Goal: Task Accomplishment & Management: Use online tool/utility

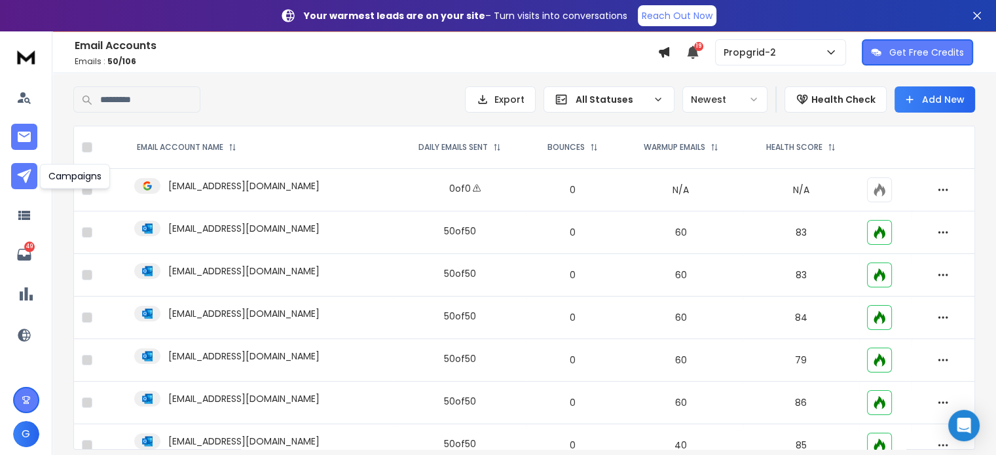
click at [31, 172] on link at bounding box center [24, 176] width 26 height 26
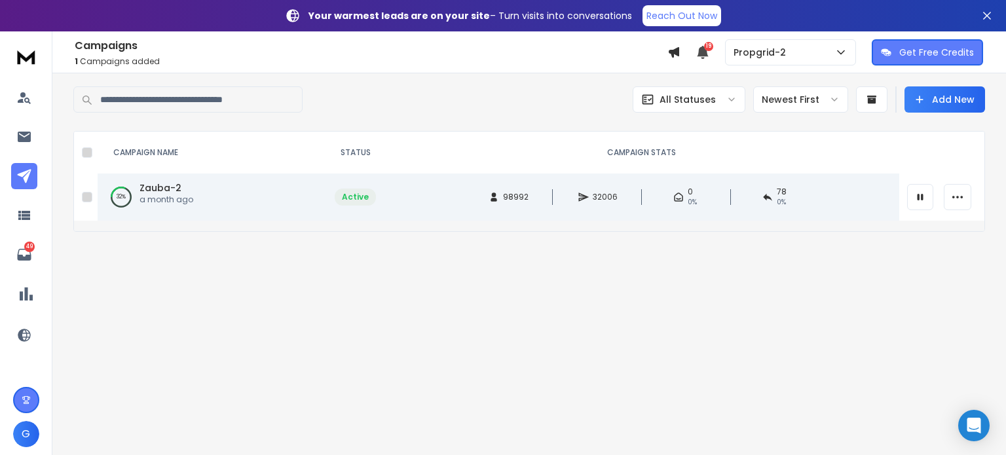
click at [212, 191] on div "32 % Zauba-2 a month ago" at bounding box center [212, 196] width 203 height 31
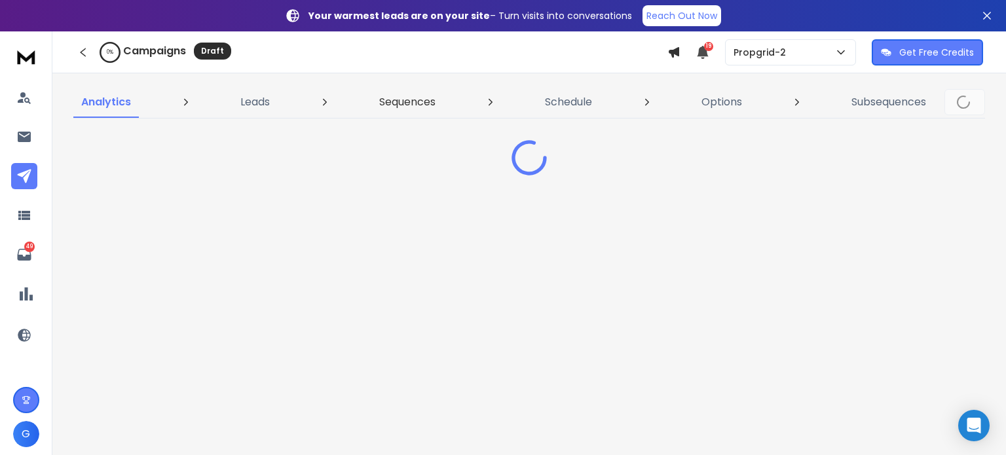
click at [382, 108] on p "Sequences" at bounding box center [407, 102] width 56 height 16
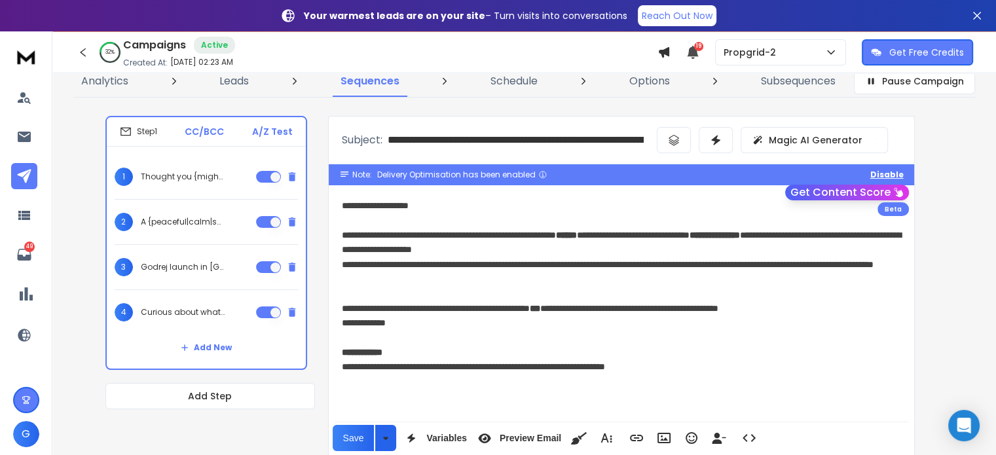
scroll to position [65, 0]
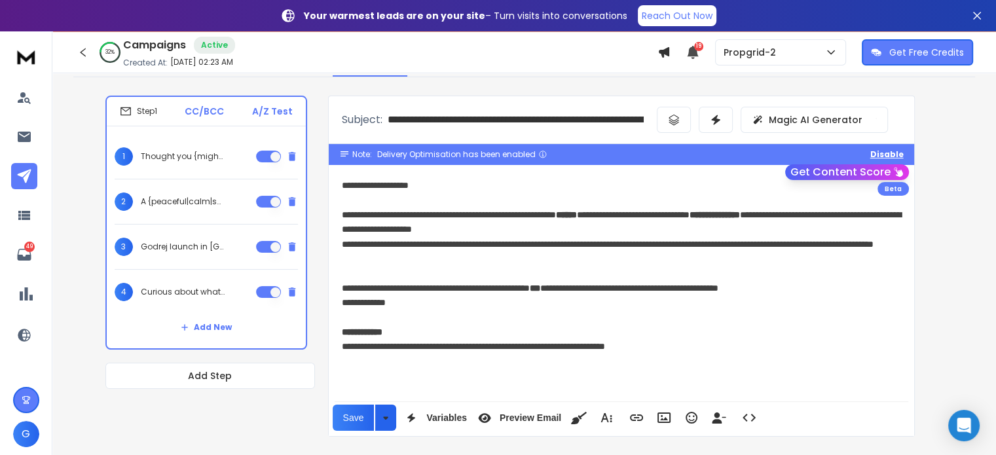
click at [355, 378] on div "**********" at bounding box center [621, 282] width 585 height 234
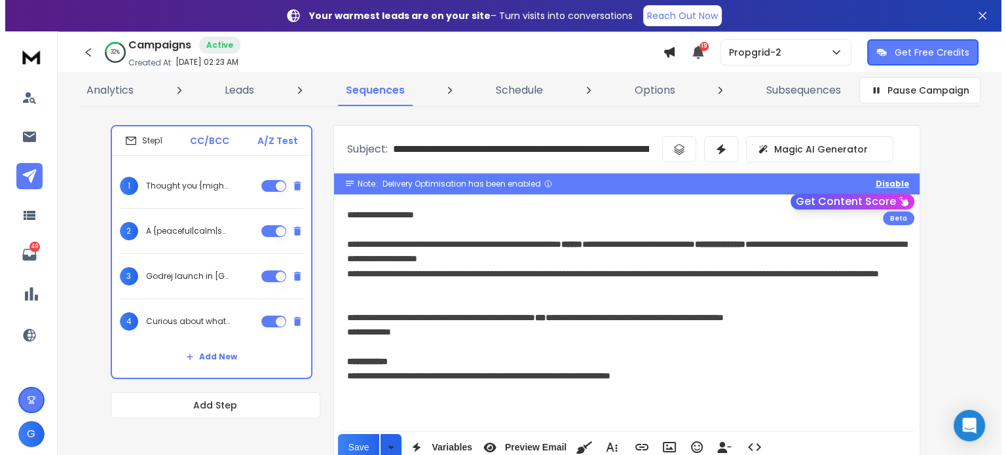
scroll to position [0, 0]
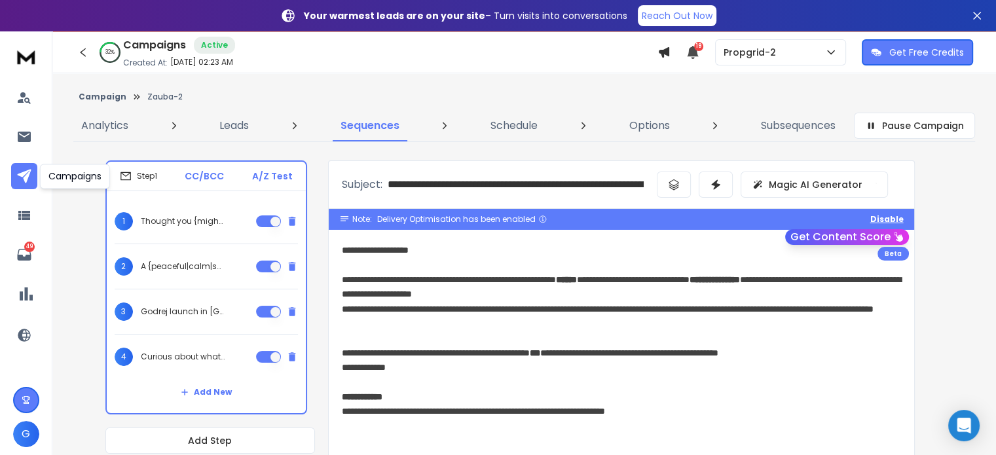
click at [22, 179] on icon at bounding box center [24, 176] width 16 height 16
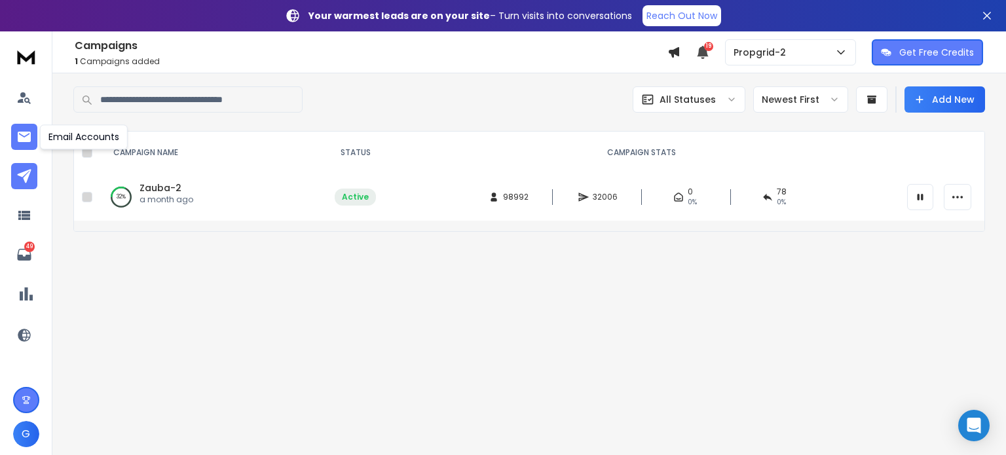
click at [25, 138] on icon at bounding box center [24, 137] width 13 height 10
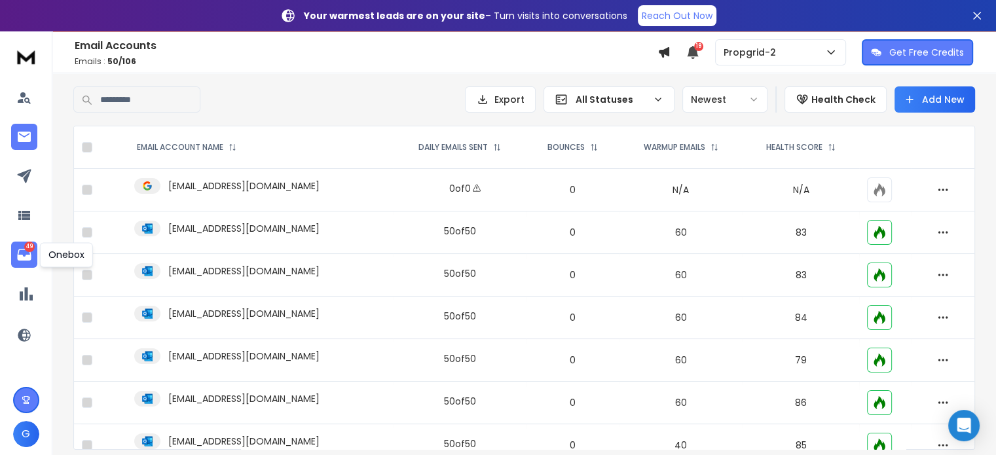
click at [25, 254] on icon at bounding box center [24, 255] width 16 height 16
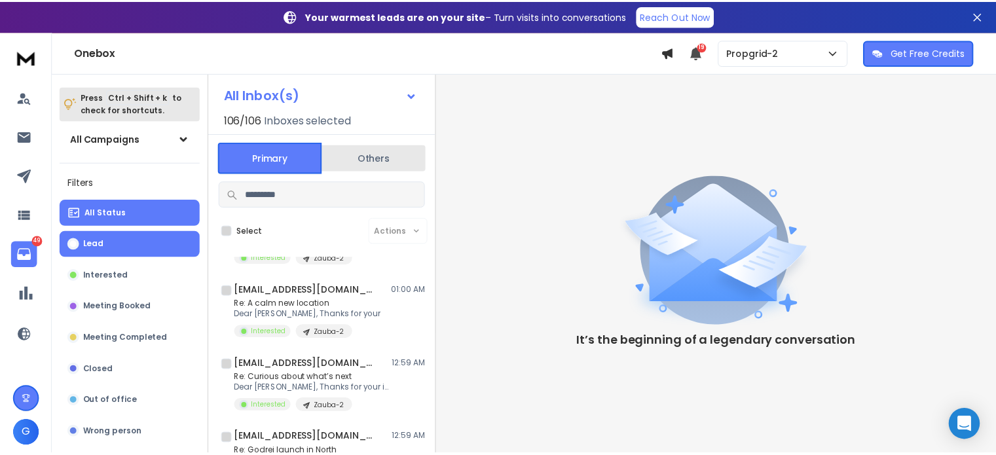
scroll to position [1243, 0]
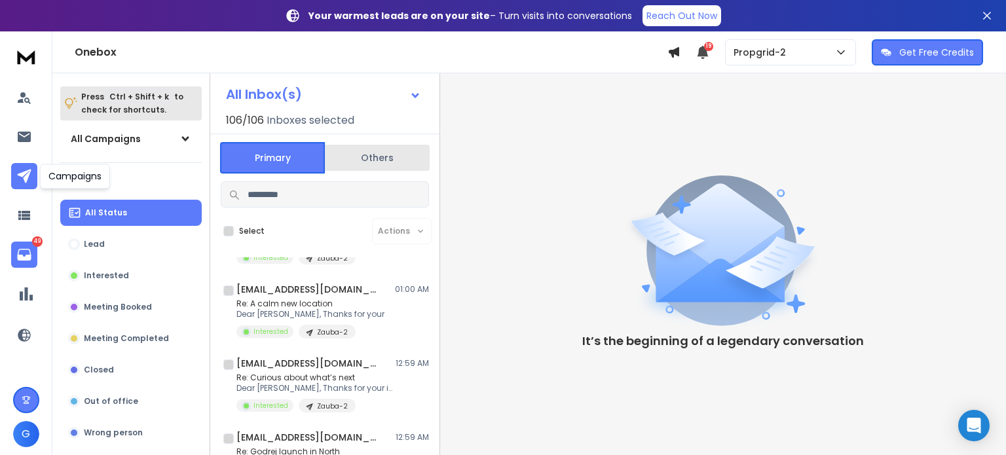
click at [26, 165] on link at bounding box center [24, 176] width 26 height 26
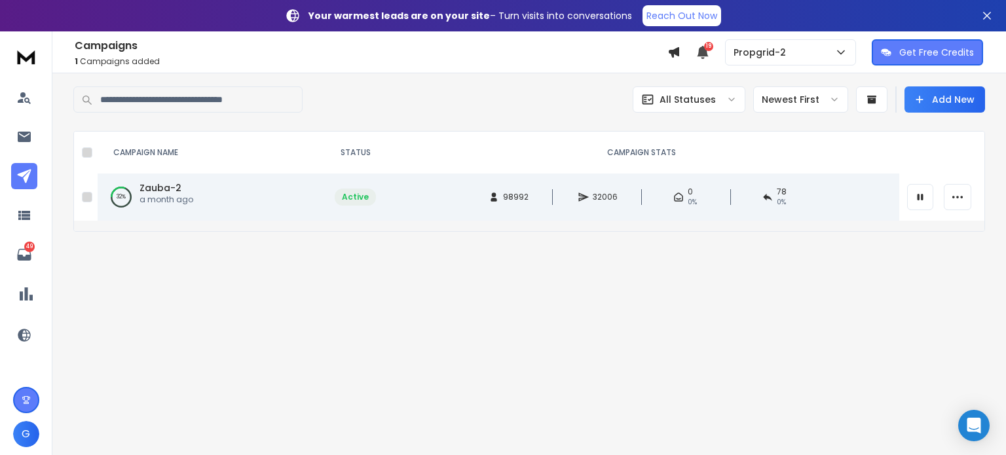
click at [211, 186] on div "32 % Zauba-2 a month ago" at bounding box center [212, 196] width 203 height 31
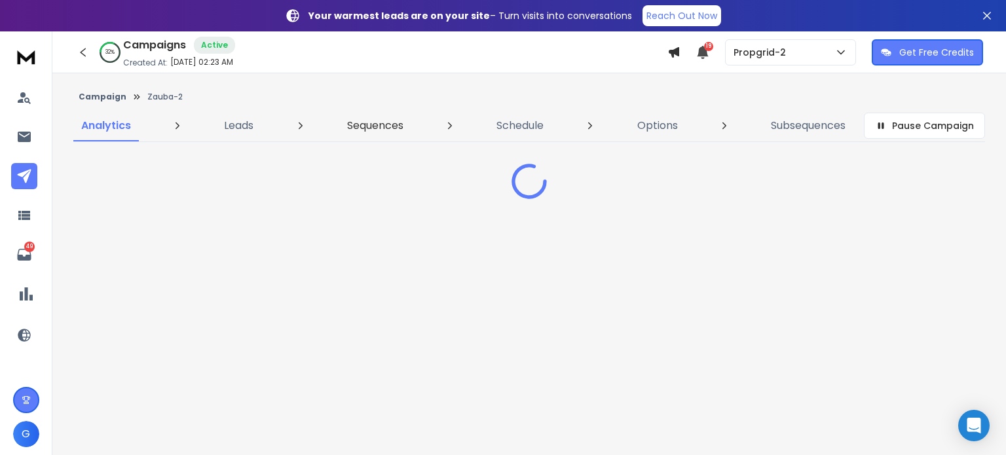
click at [371, 120] on p "Sequences" at bounding box center [375, 126] width 56 height 16
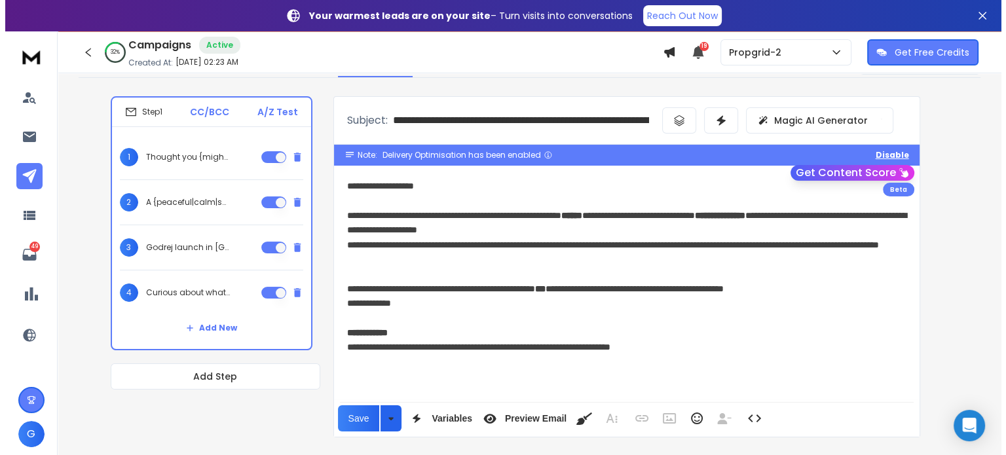
scroll to position [65, 0]
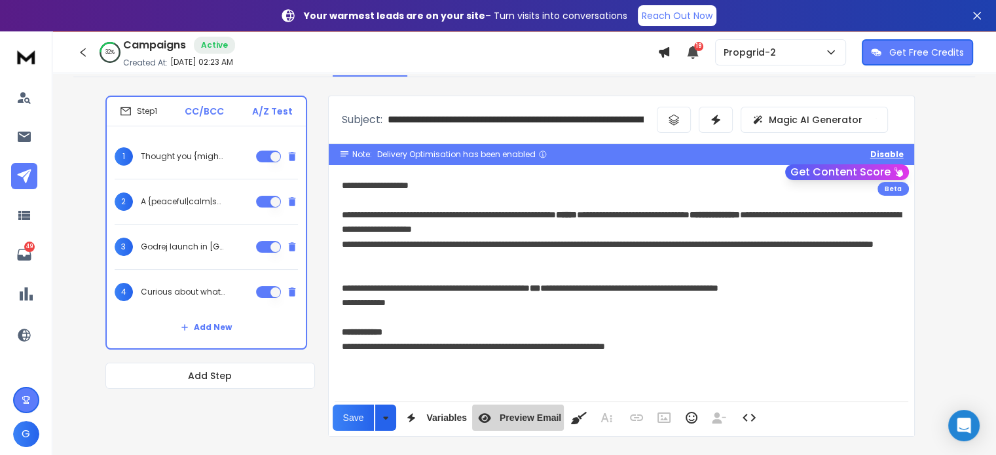
click at [534, 413] on span "Preview Email" at bounding box center [530, 417] width 67 height 11
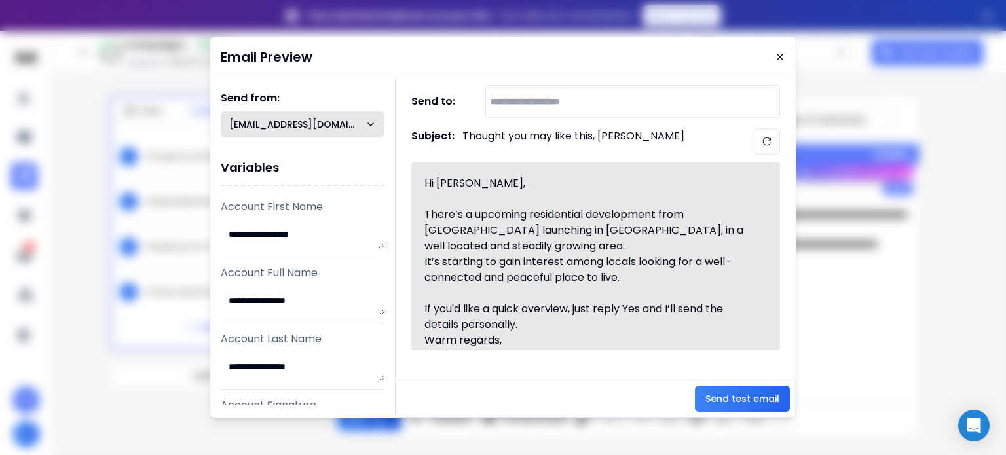
click at [343, 120] on p "gauravverma@projects.propabc.com" at bounding box center [297, 124] width 136 height 13
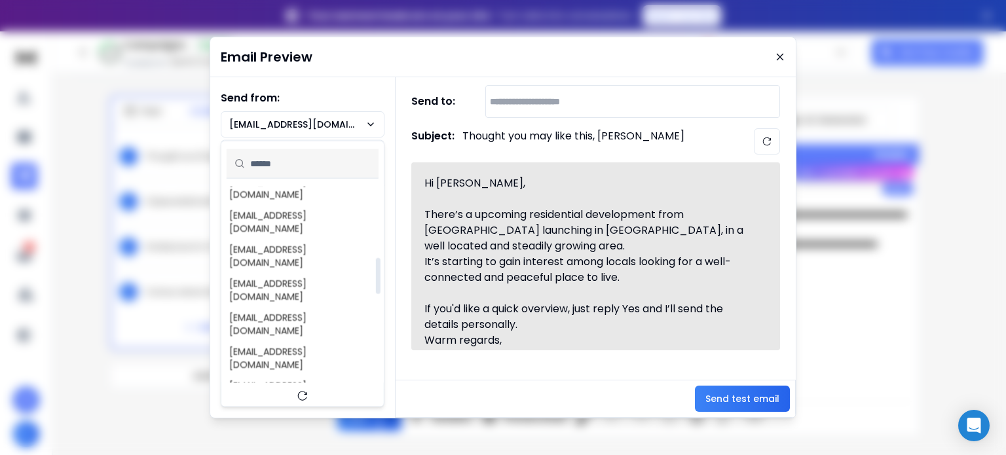
scroll to position [393, 0]
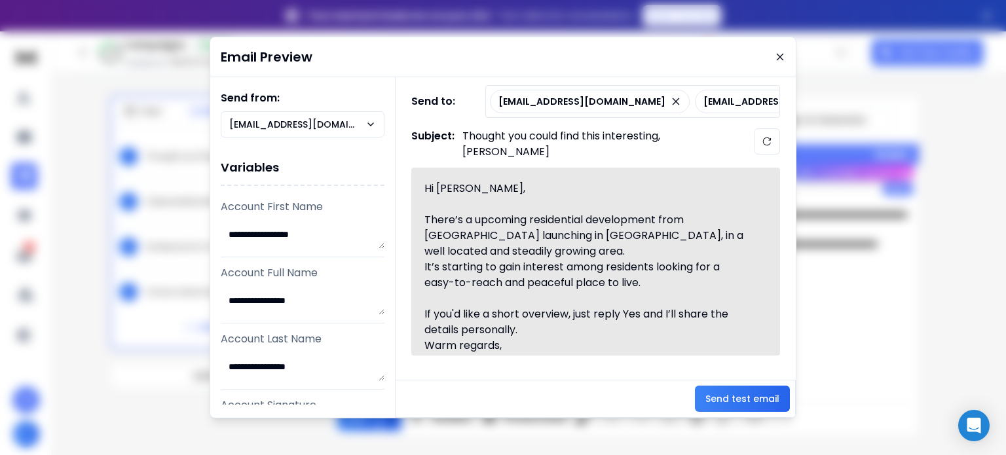
click at [756, 397] on button "Send test email" at bounding box center [742, 399] width 95 height 26
drag, startPoint x: 231, startPoint y: 230, endPoint x: 254, endPoint y: 255, distance: 33.8
click at [202, 232] on div "**********" at bounding box center [503, 228] width 1006 height 408
click at [781, 58] on icon at bounding box center [779, 56] width 7 height 7
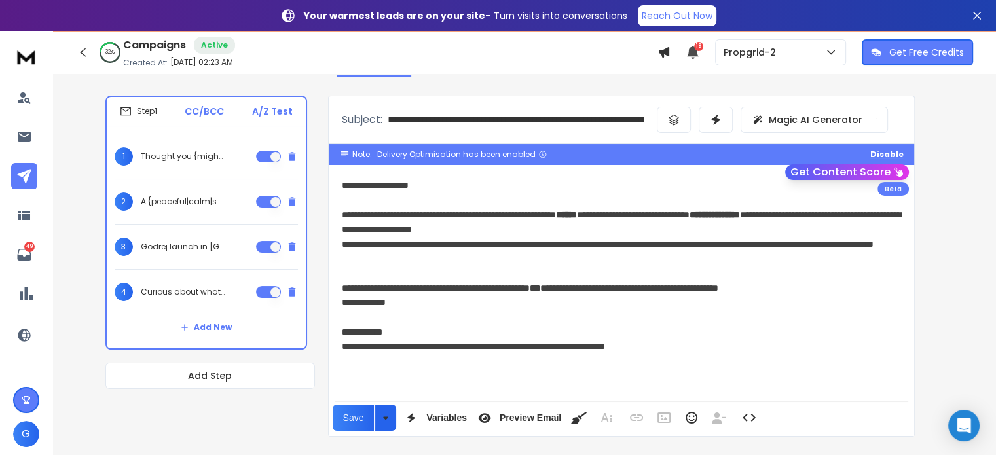
click at [153, 243] on p "Godrej launch in North Bangalore —{want|would you like|interested} to take a lo…" at bounding box center [183, 247] width 84 height 10
type input "**********"
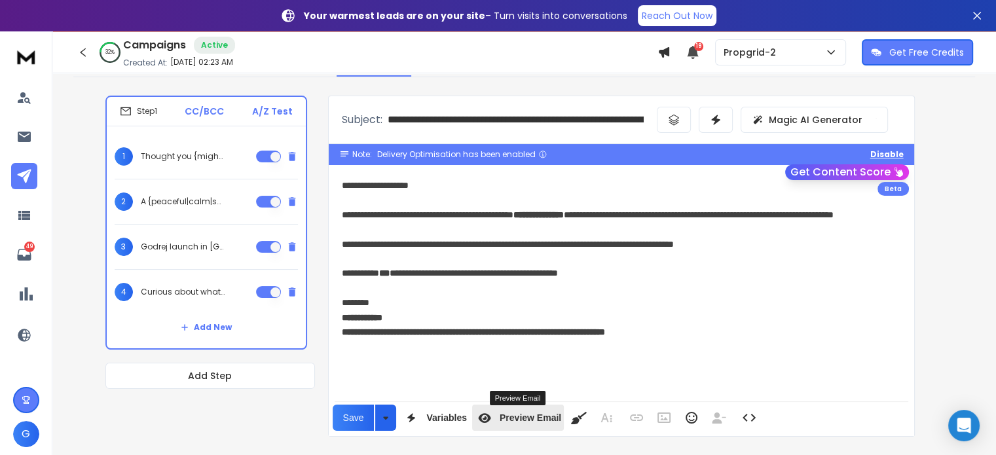
click at [554, 422] on span "Preview Email" at bounding box center [530, 417] width 67 height 11
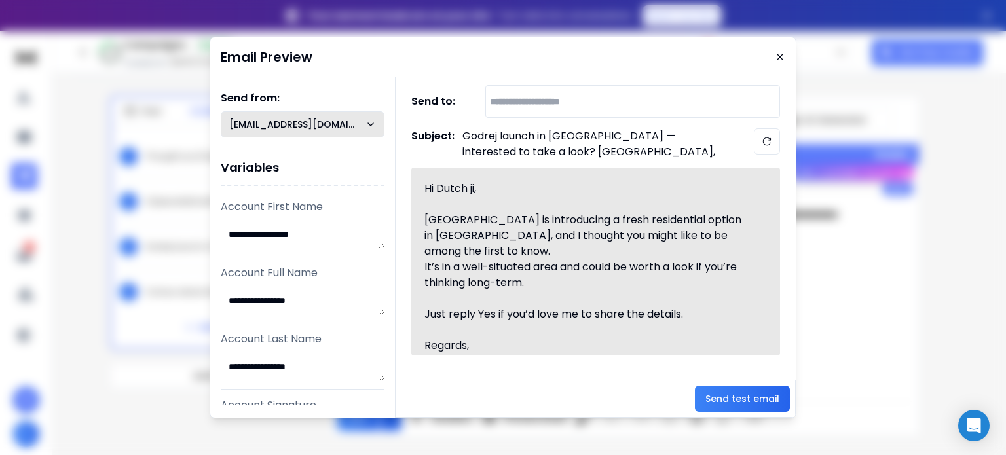
click at [341, 119] on p "gauravverma@projects.propabc.com" at bounding box center [297, 124] width 136 height 13
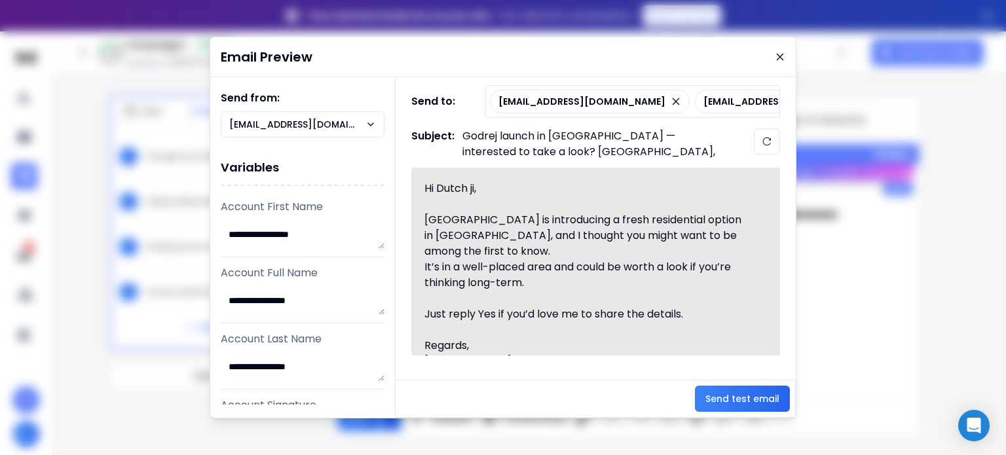
click at [731, 397] on button "Send test email" at bounding box center [742, 399] width 95 height 26
drag, startPoint x: 270, startPoint y: 245, endPoint x: 194, endPoint y: 230, distance: 76.9
click at [194, 230] on div "**********" at bounding box center [503, 228] width 1006 height 408
click at [325, 118] on p "gaurav_verma1@propabc.com" at bounding box center [297, 124] width 136 height 13
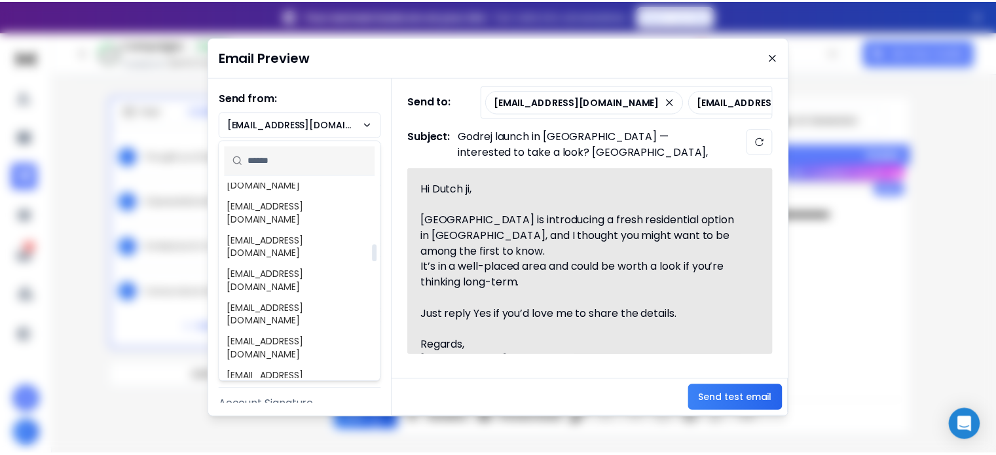
scroll to position [704, 0]
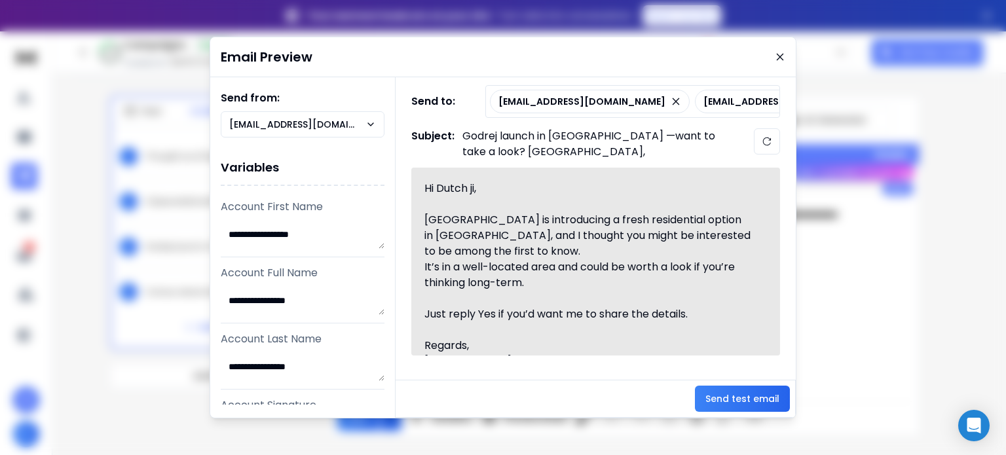
click at [714, 395] on button "Send test email" at bounding box center [742, 399] width 95 height 26
click at [780, 58] on icon at bounding box center [779, 56] width 7 height 7
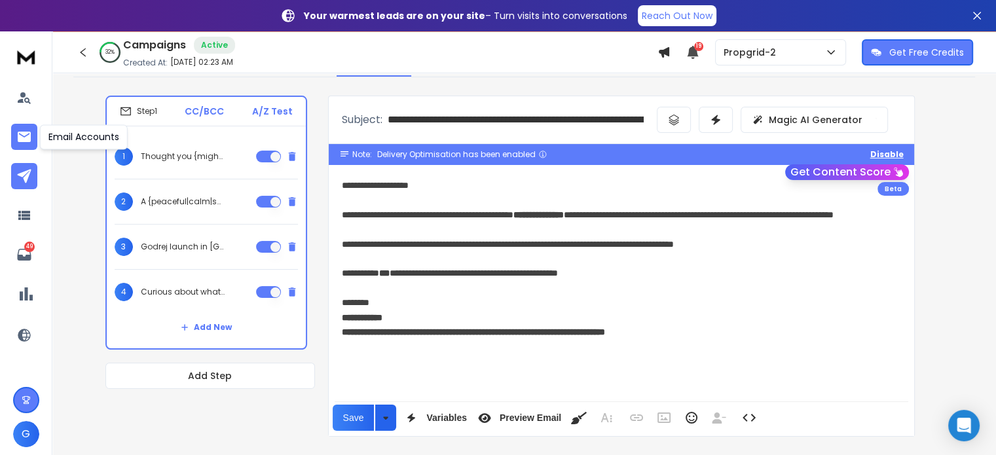
click at [27, 136] on icon at bounding box center [24, 137] width 13 height 10
